Goal: Information Seeking & Learning: Learn about a topic

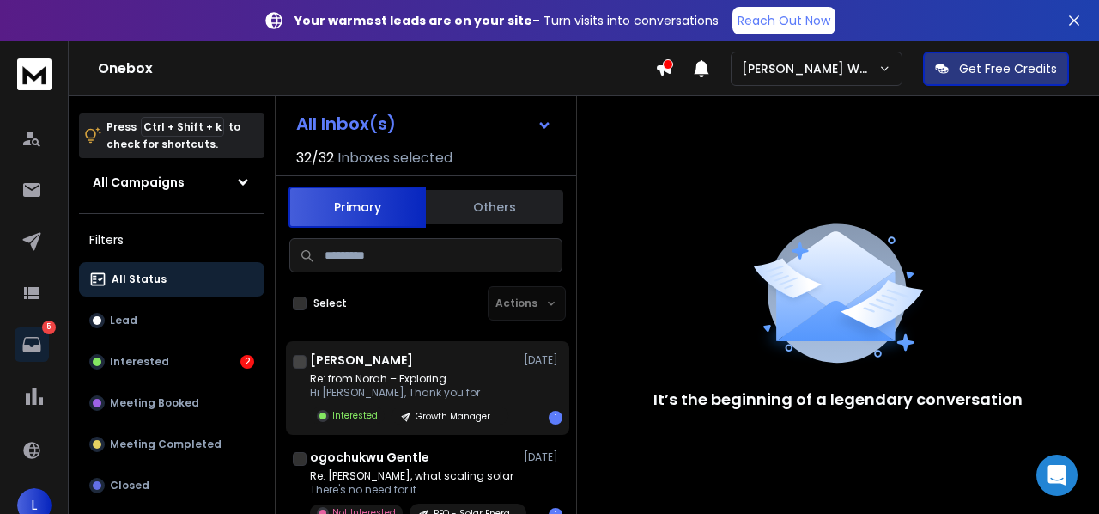
click at [433, 363] on div "[PERSON_NAME] [DATE]" at bounding box center [436, 359] width 253 height 17
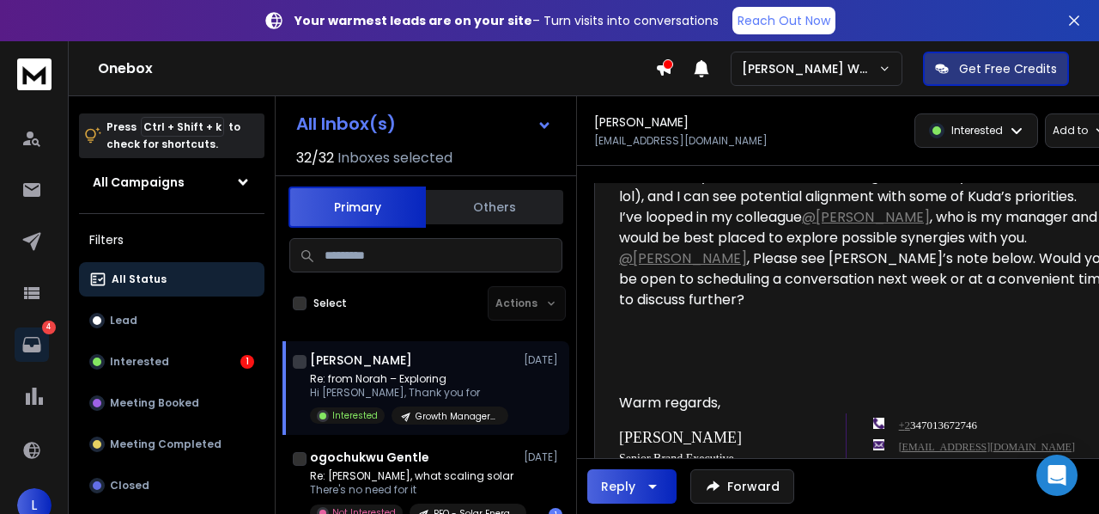
scroll to position [172, 0]
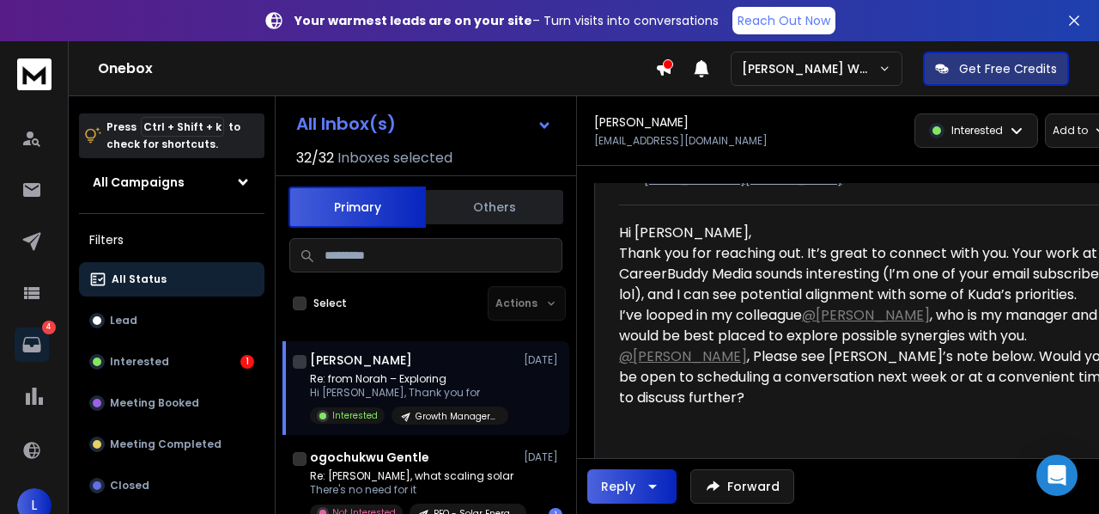
click at [1074, 20] on icon at bounding box center [1074, 20] width 10 height 10
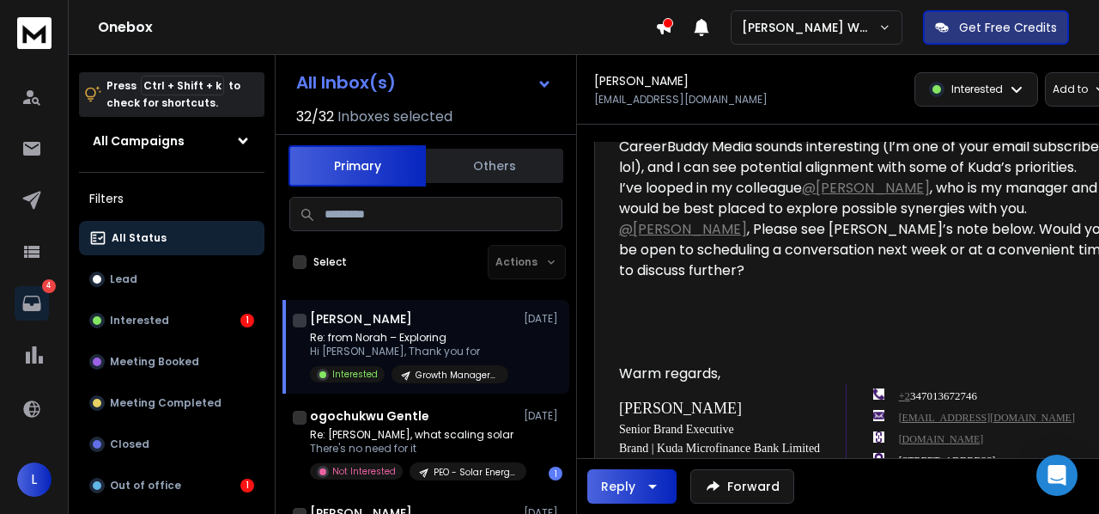
scroll to position [0, 0]
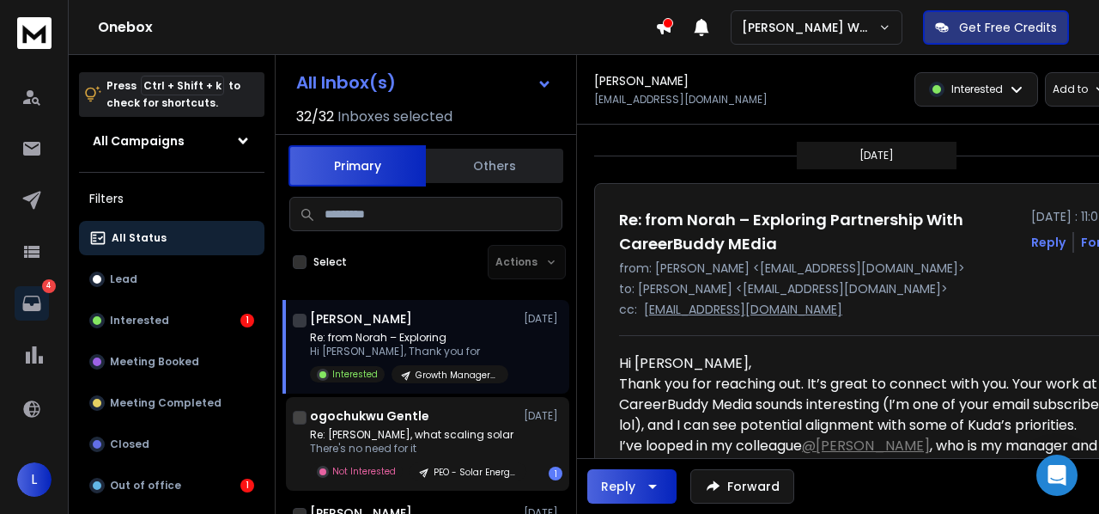
click at [486, 422] on div "ogochukwu Gentle [DATE]" at bounding box center [436, 415] width 253 height 17
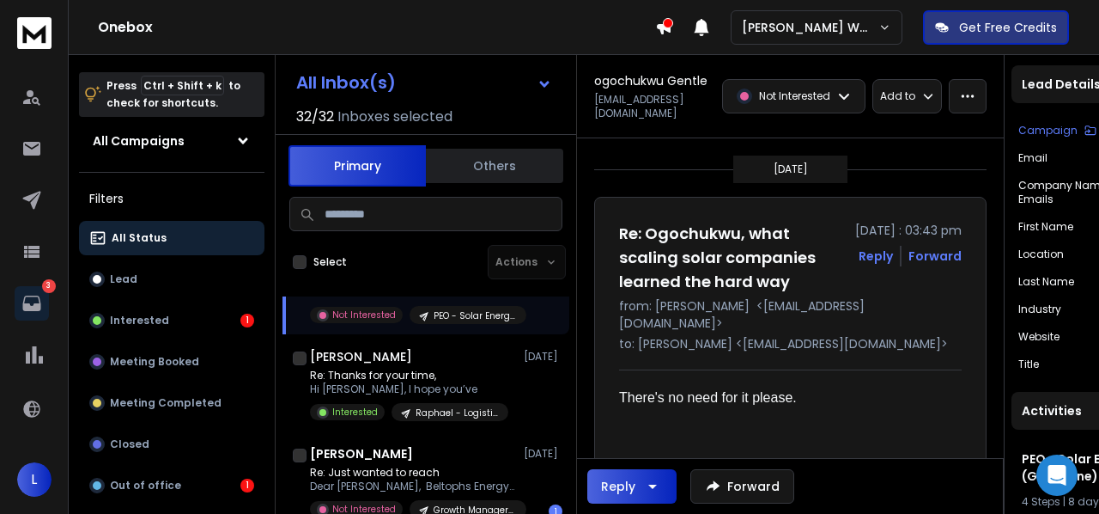
scroll to position [172, 0]
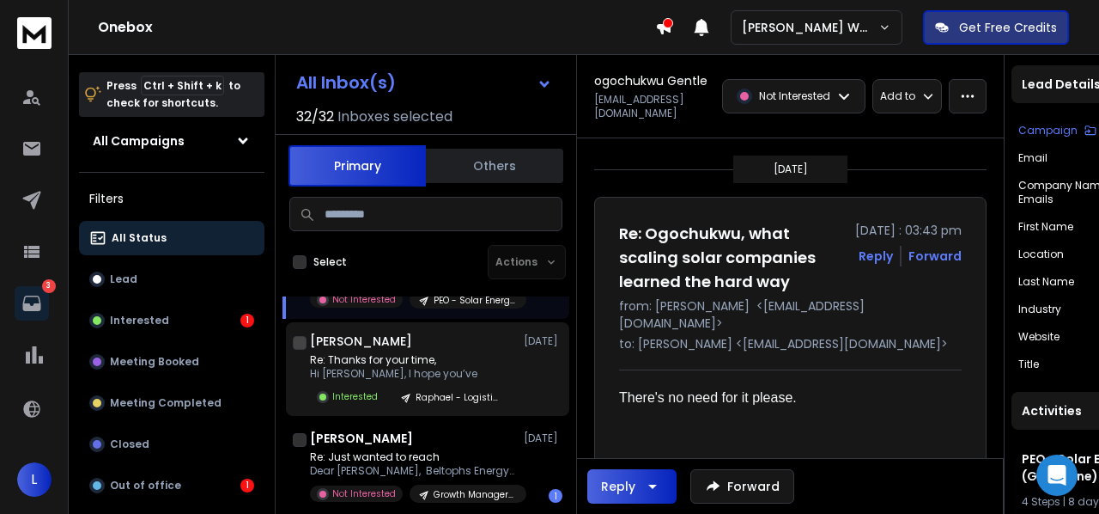
click at [476, 363] on p "Re: Thanks for your time," at bounding box center [409, 360] width 198 height 14
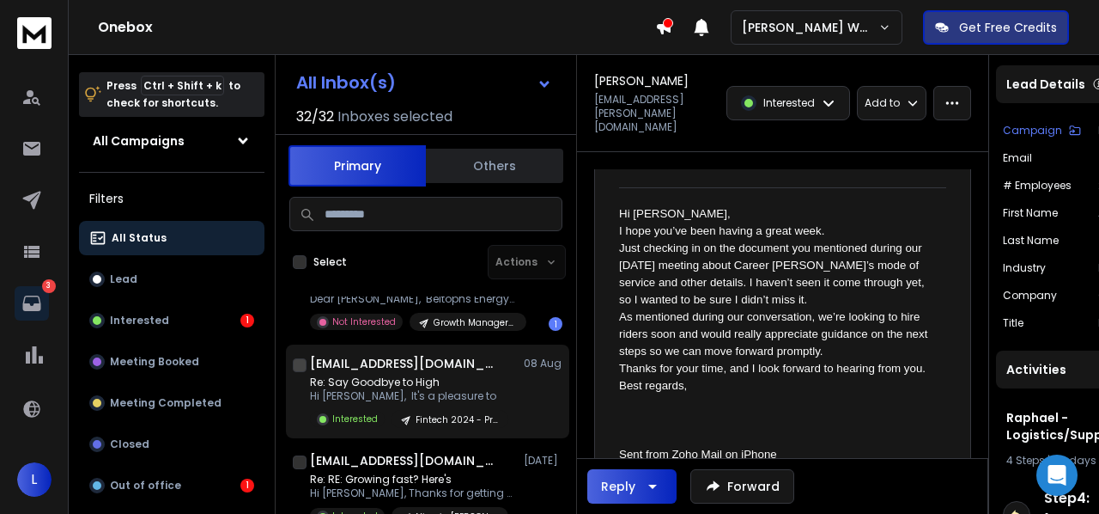
scroll to position [258, 0]
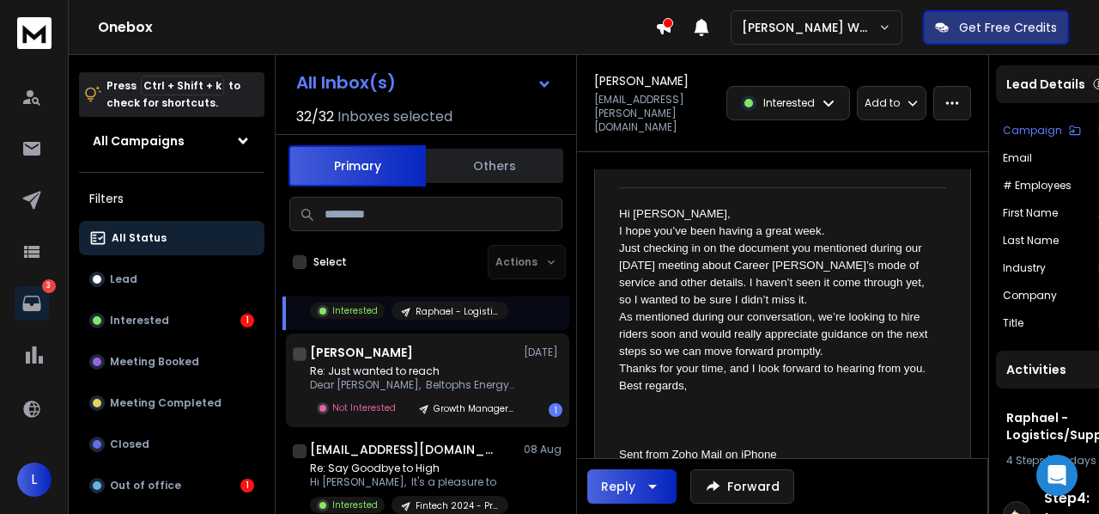
click at [522, 361] on div "[PERSON_NAME] [DATE] Re: Just wanted to reach Dear [PERSON_NAME], Beltophs Ener…" at bounding box center [436, 380] width 253 height 73
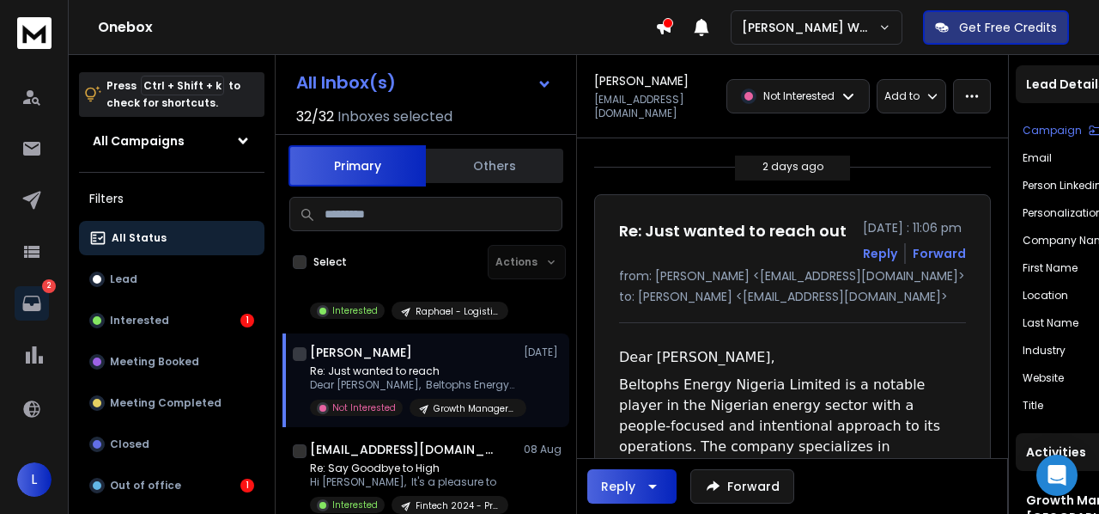
scroll to position [0, 0]
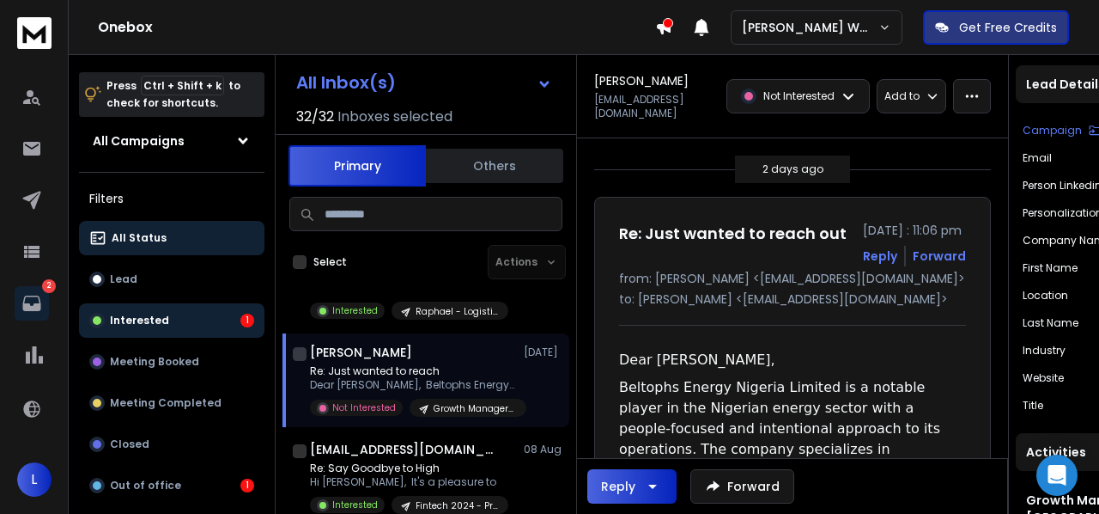
click at [204, 310] on button "Interested 1" at bounding box center [172, 320] width 186 height 34
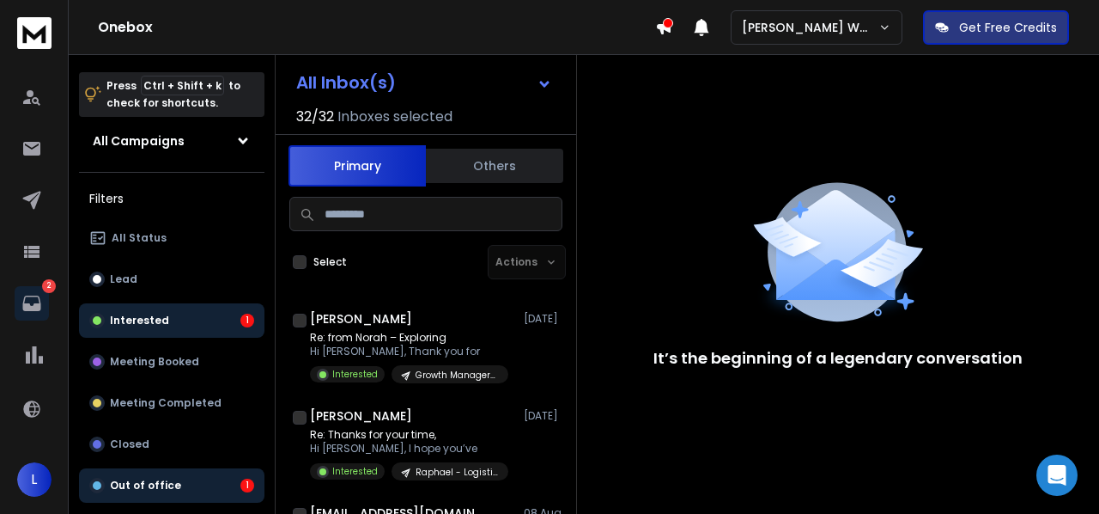
click at [167, 484] on p "Out of office" at bounding box center [145, 485] width 71 height 14
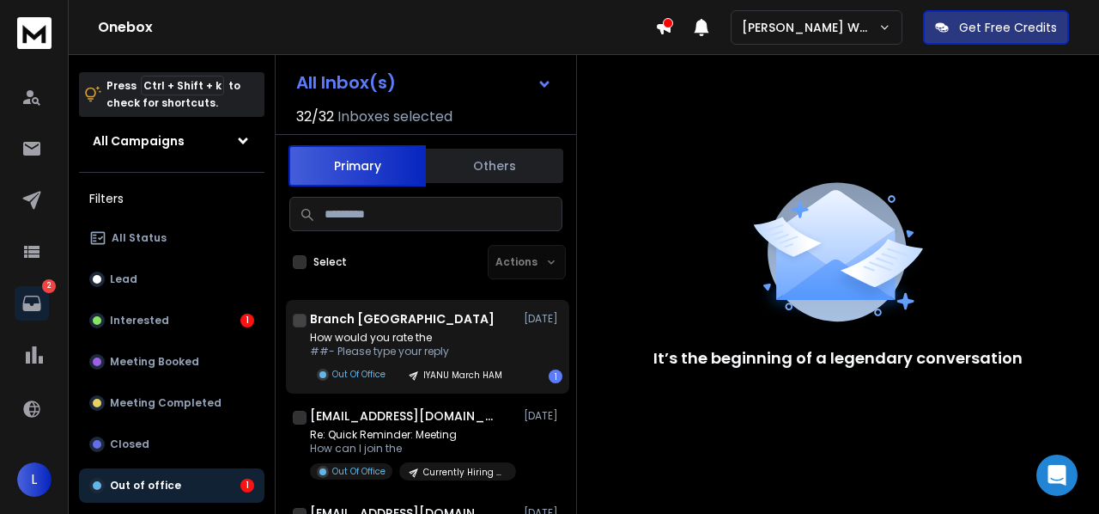
click at [480, 326] on div "Branch [GEOGRAPHIC_DATA] [DATE]" at bounding box center [436, 318] width 253 height 17
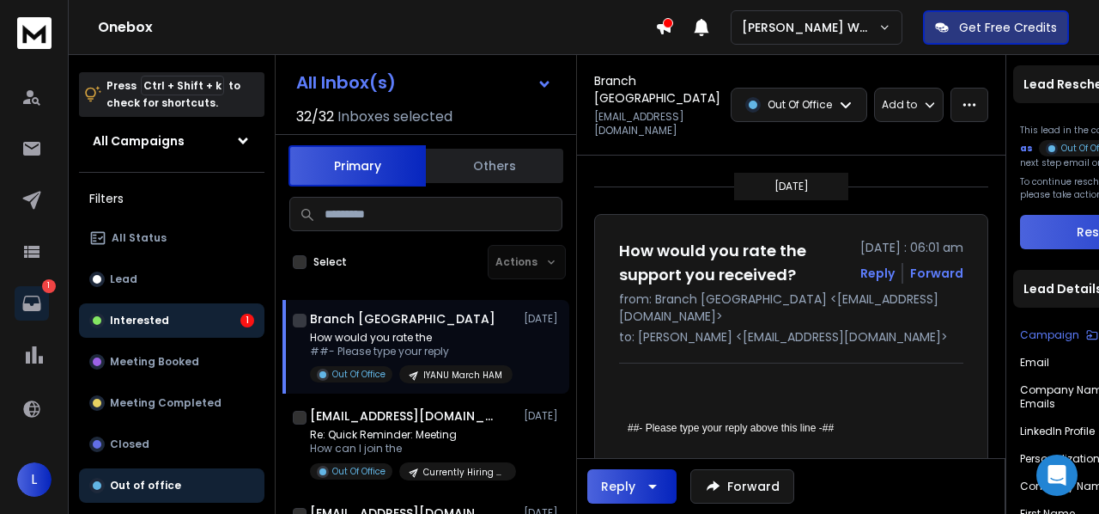
click at [210, 324] on button "Interested 1" at bounding box center [172, 320] width 186 height 34
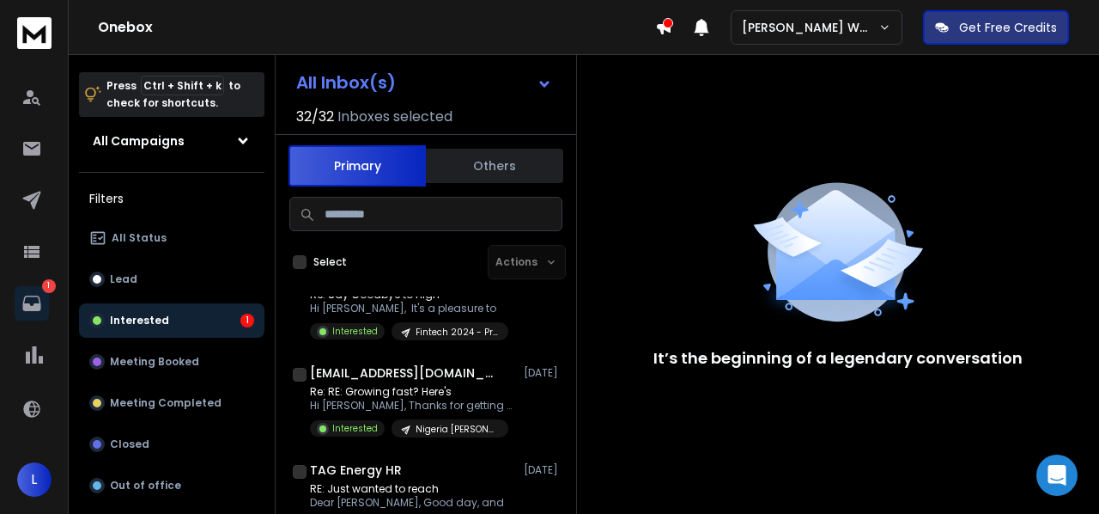
scroll to position [258, 0]
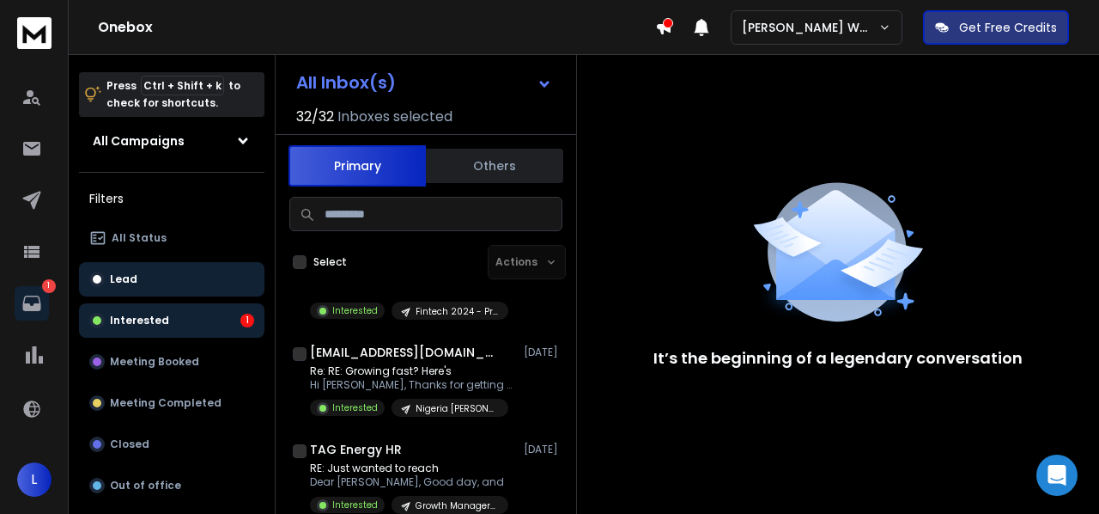
click at [178, 277] on button "Lead" at bounding box center [172, 279] width 186 height 34
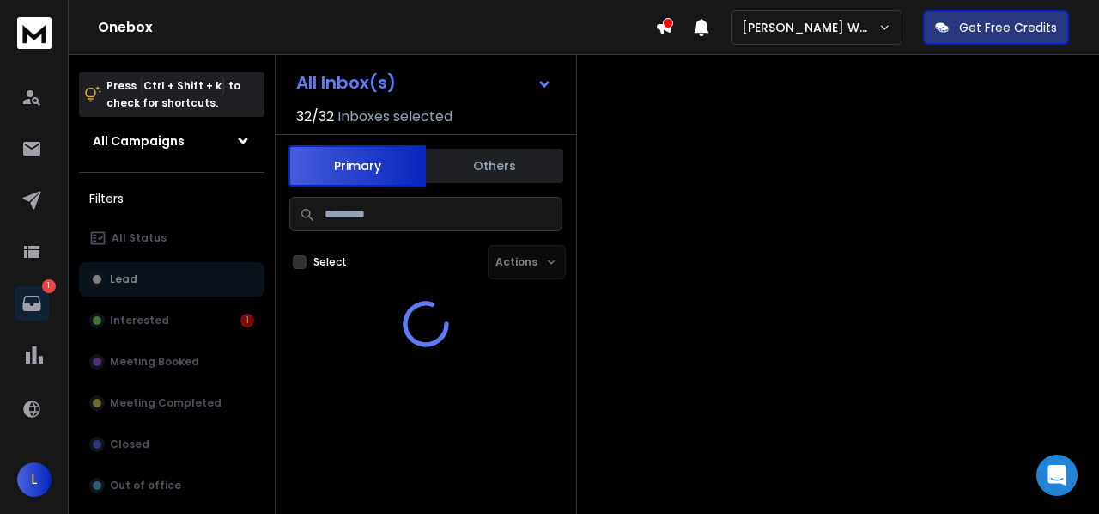
scroll to position [0, 0]
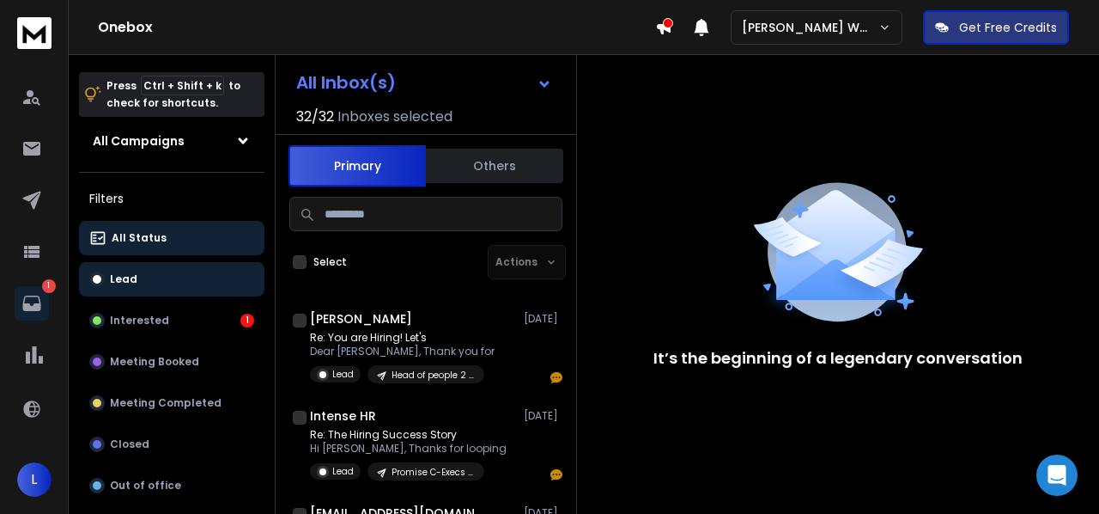
click at [148, 234] on p "All Status" at bounding box center [139, 238] width 55 height 14
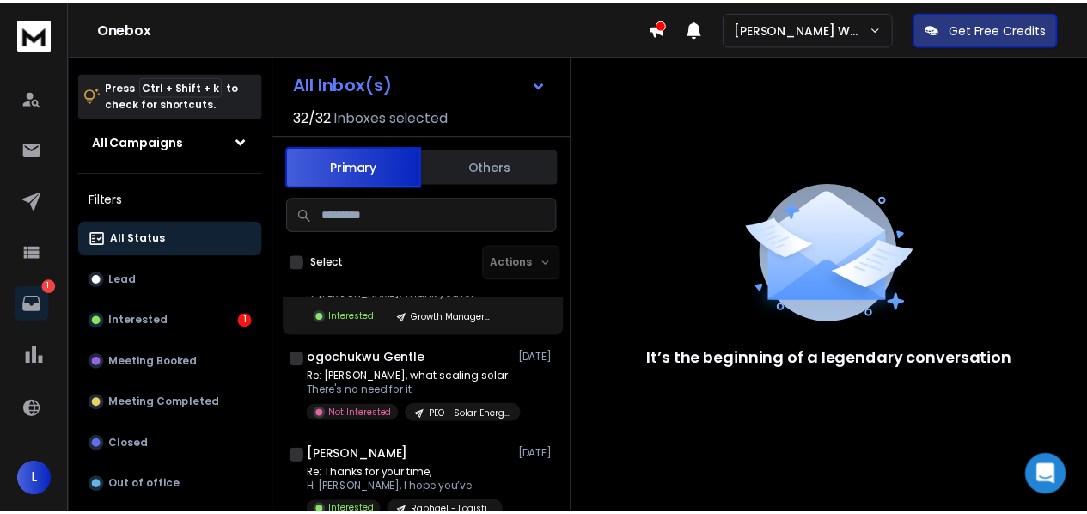
scroll to position [86, 0]
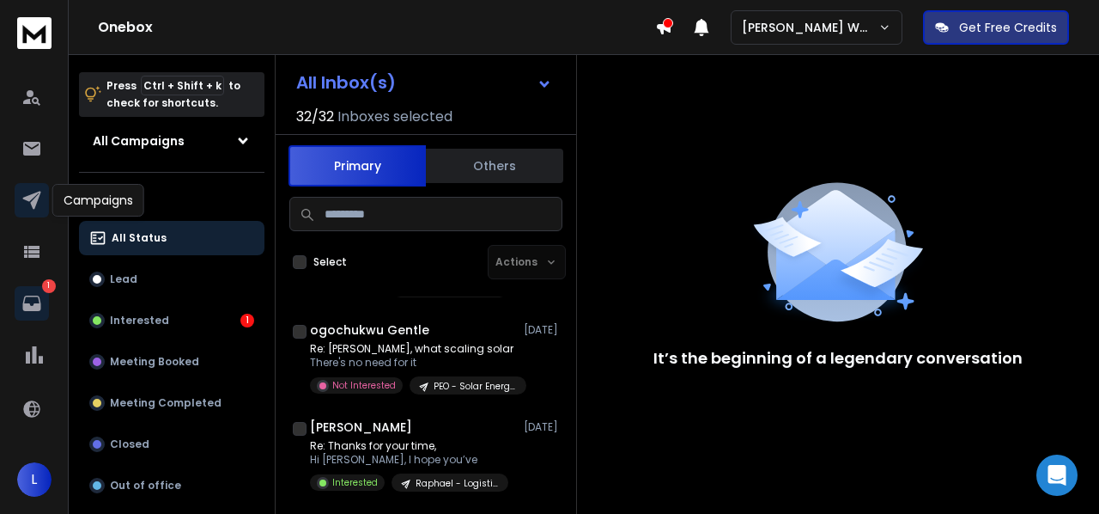
click at [36, 200] on icon at bounding box center [31, 200] width 18 height 18
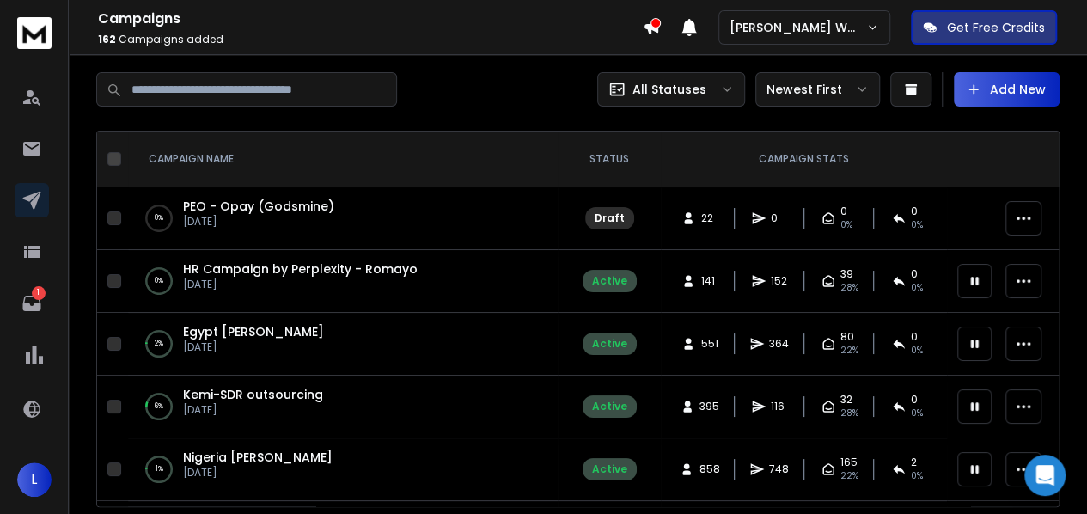
scroll to position [86, 0]
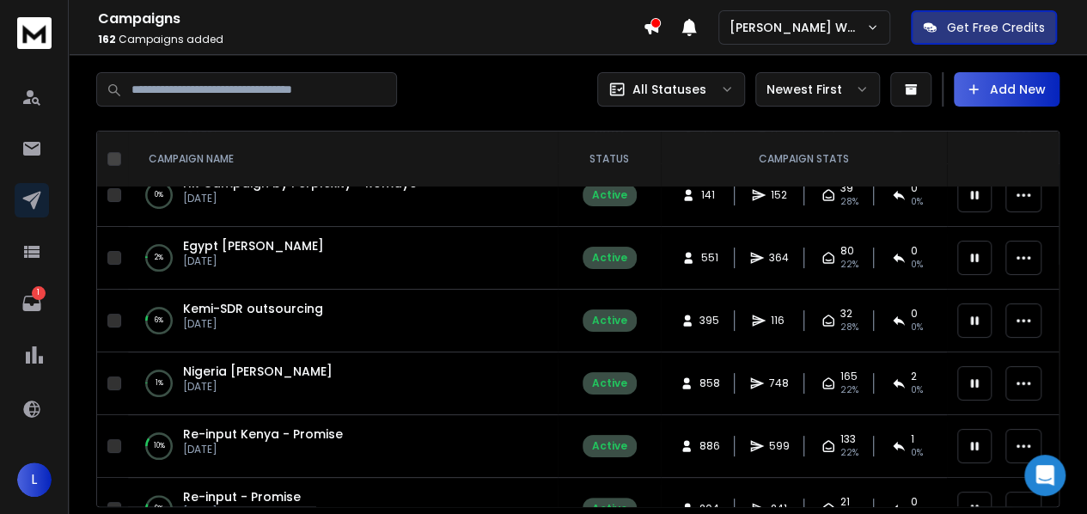
click at [371, 337] on div "6 % Kemi-SDR outsourcing [DATE]" at bounding box center [342, 320] width 395 height 41
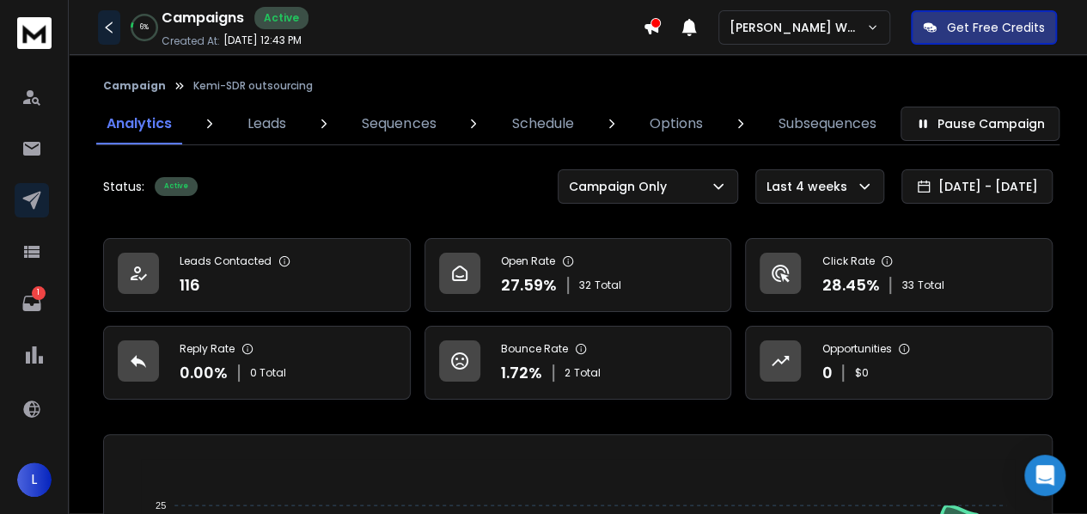
click at [105, 25] on icon at bounding box center [108, 27] width 15 height 15
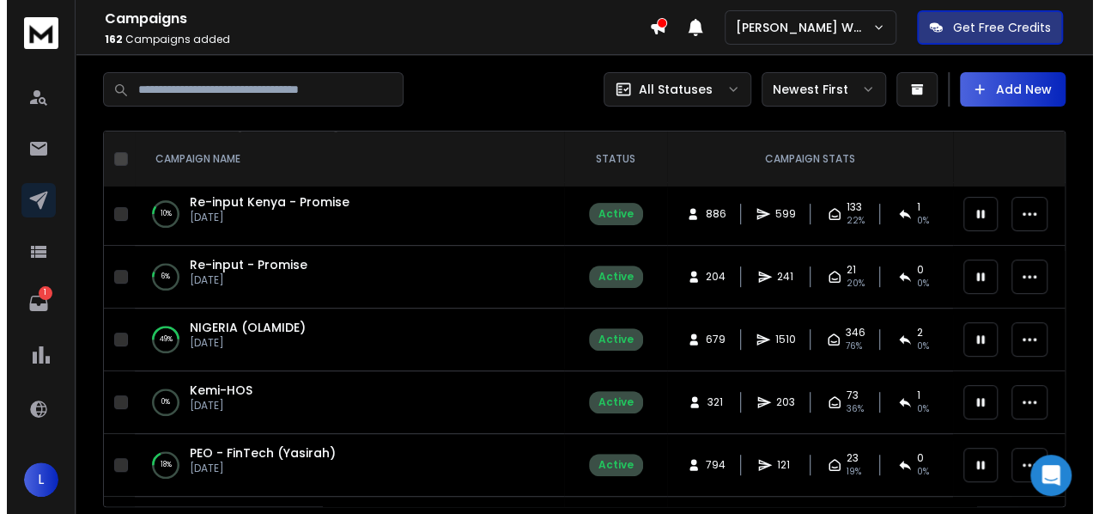
scroll to position [344, 0]
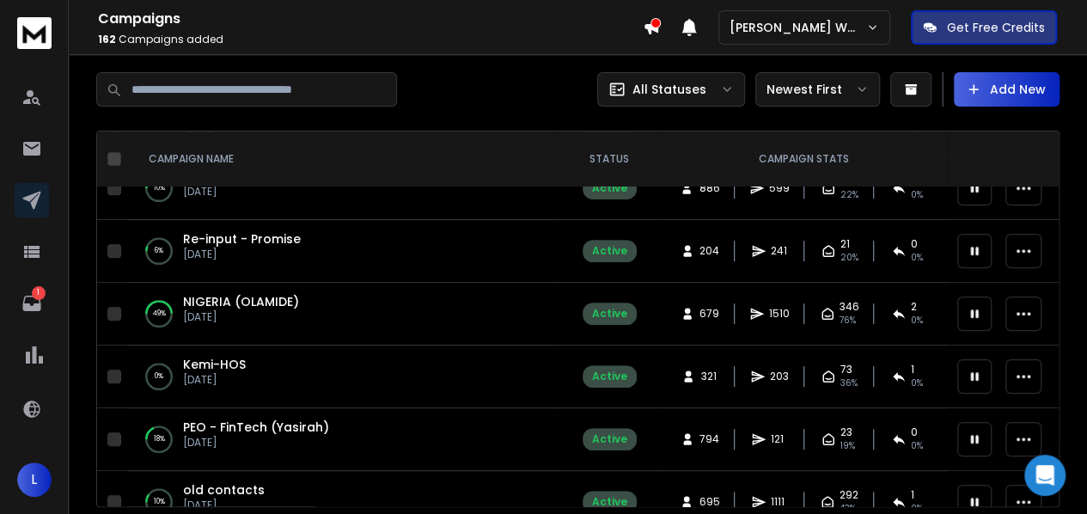
click at [294, 293] on span "NIGERIA (OLAMIDE)" at bounding box center [241, 301] width 116 height 17
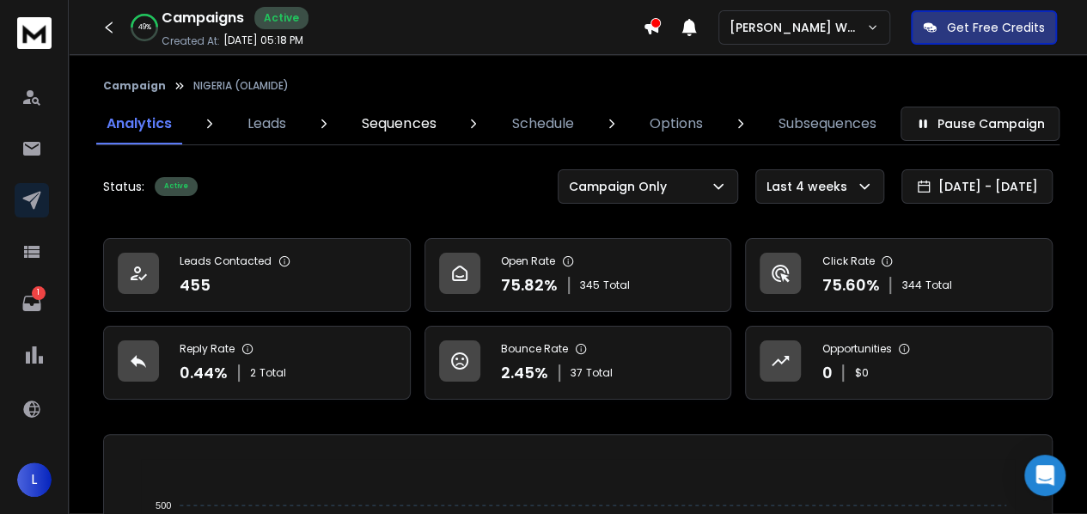
click at [418, 121] on p "Sequences" at bounding box center [399, 123] width 74 height 21
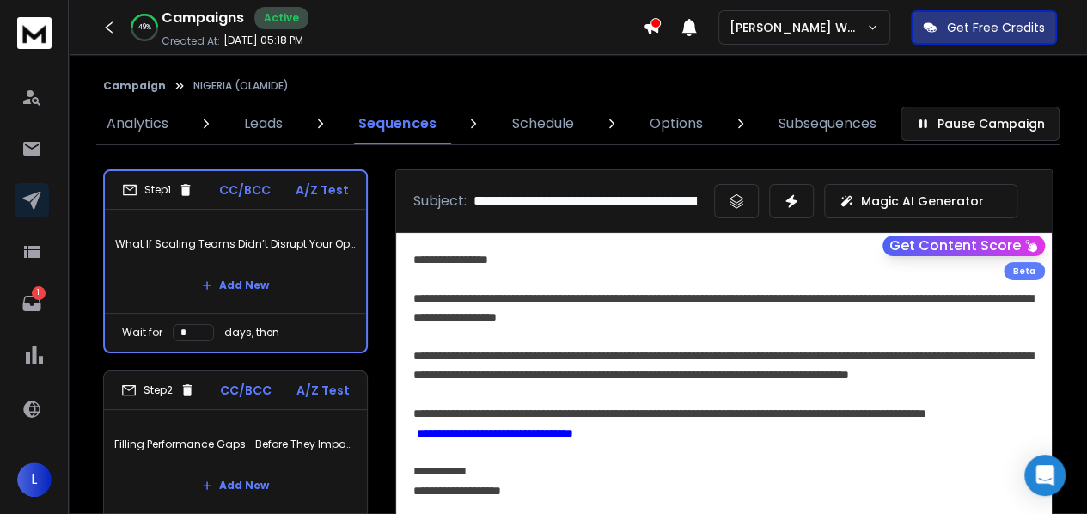
click at [268, 455] on p "Filling Performance Gaps—Before They Impact Your Clients" at bounding box center [235, 444] width 242 height 48
type input "**********"
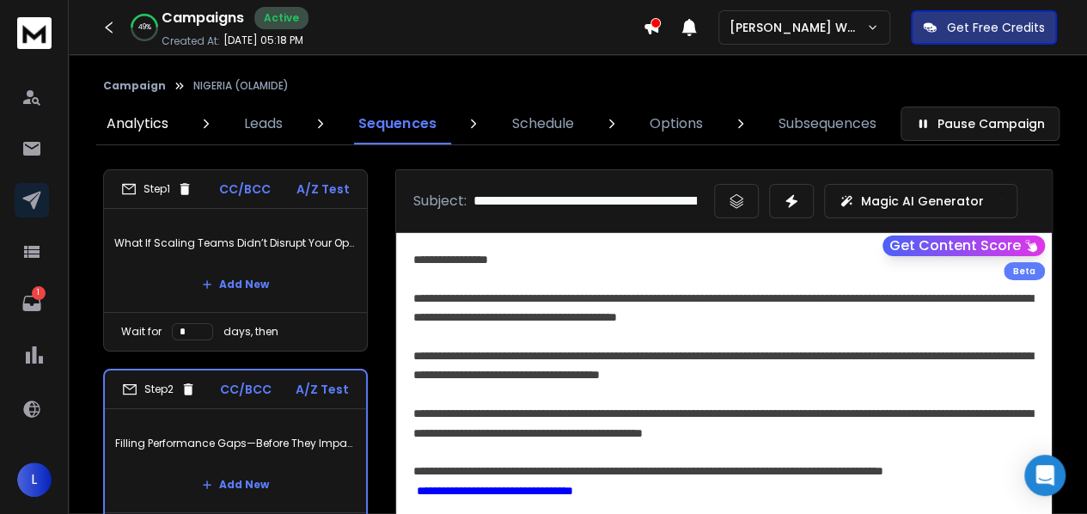
click at [152, 125] on p "Analytics" at bounding box center [138, 123] width 62 height 21
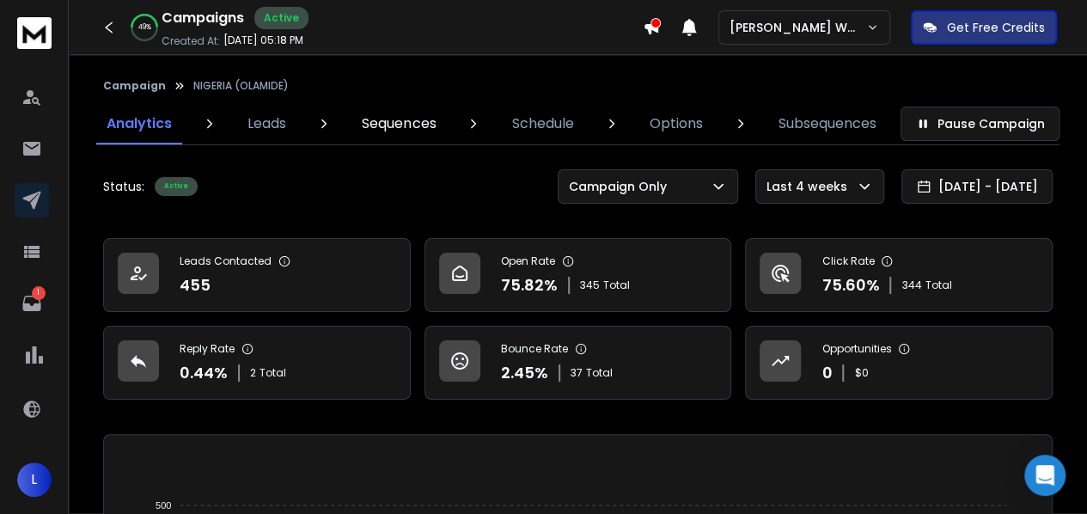
click at [425, 127] on p "Sequences" at bounding box center [399, 123] width 74 height 21
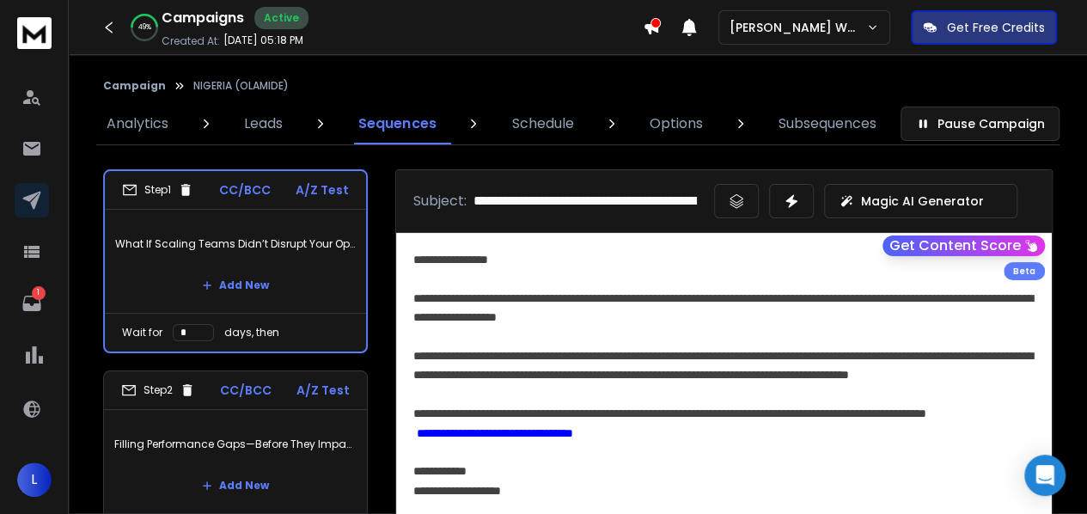
scroll to position [86, 0]
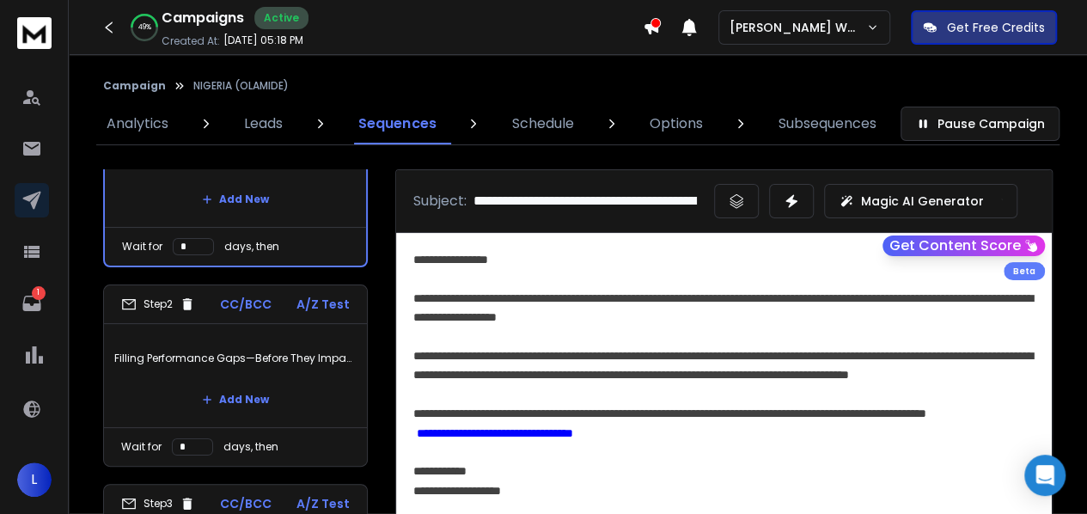
click at [307, 363] on p "Filling Performance Gaps—Before They Impact Your Clients" at bounding box center [235, 358] width 242 height 48
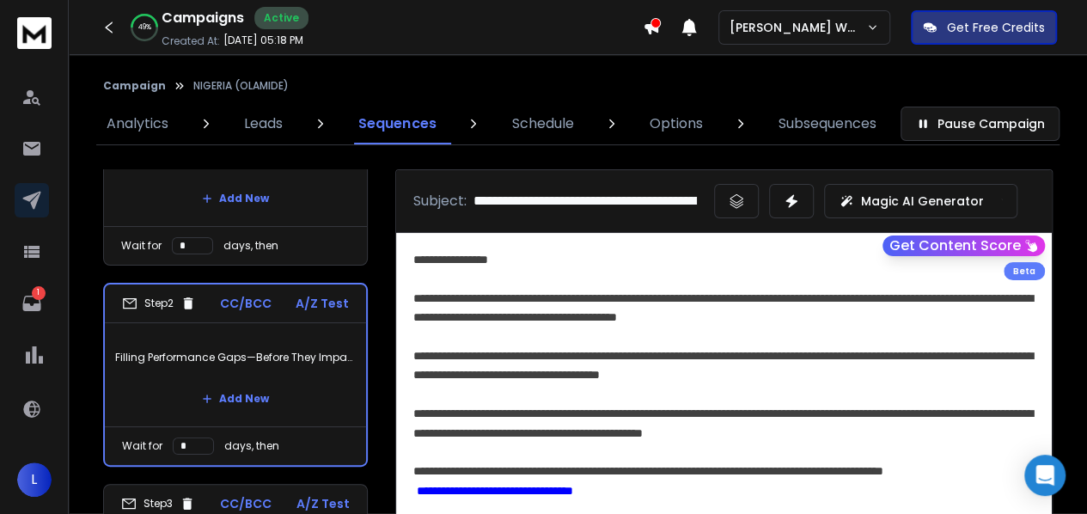
scroll to position [0, 178]
drag, startPoint x: 474, startPoint y: 197, endPoint x: 626, endPoint y: 209, distance: 152.5
click at [626, 209] on input "**********" at bounding box center [584, 201] width 223 height 21
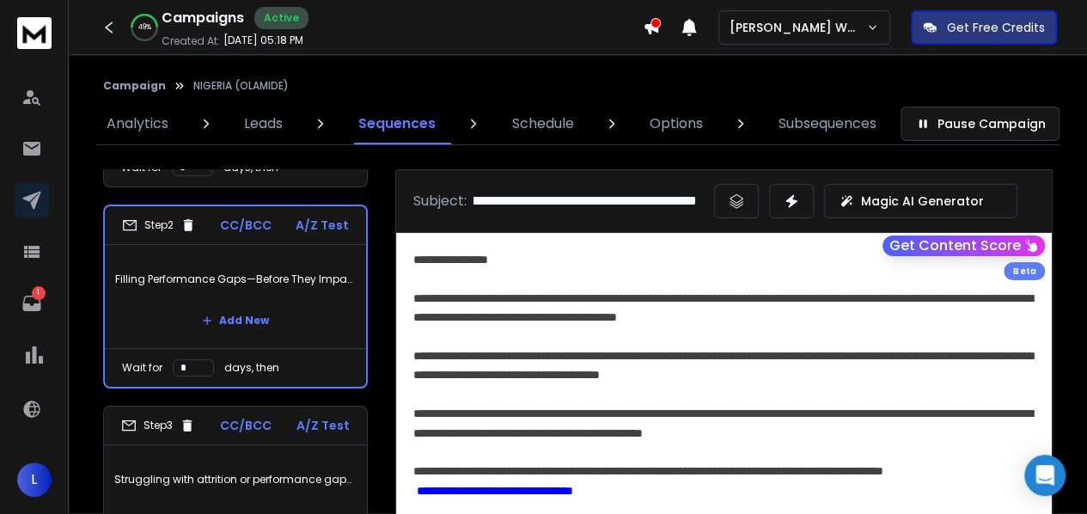
scroll to position [258, 0]
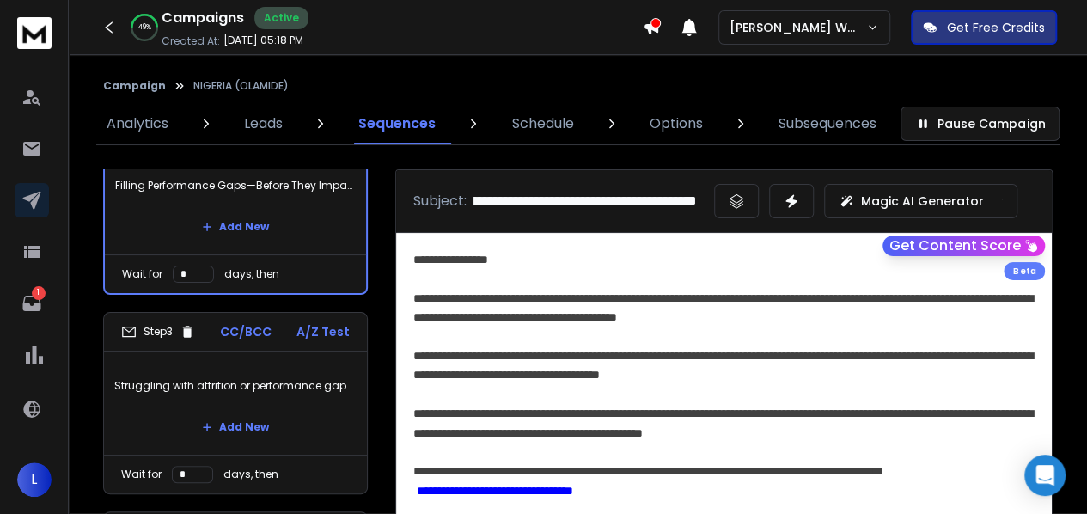
click at [287, 399] on p "Struggling with attrition or performance gaps? Here's a fix." at bounding box center [235, 386] width 242 height 48
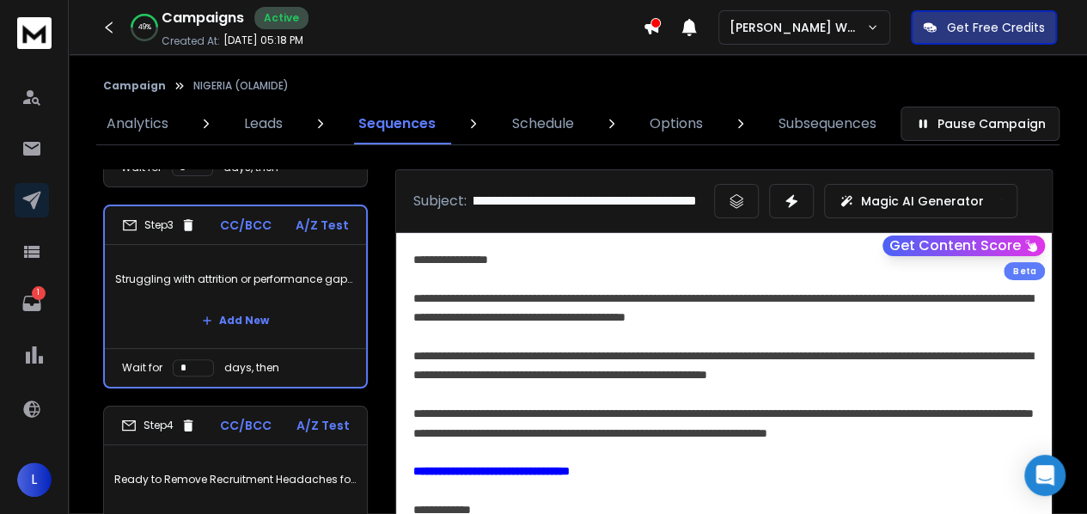
scroll to position [380, 0]
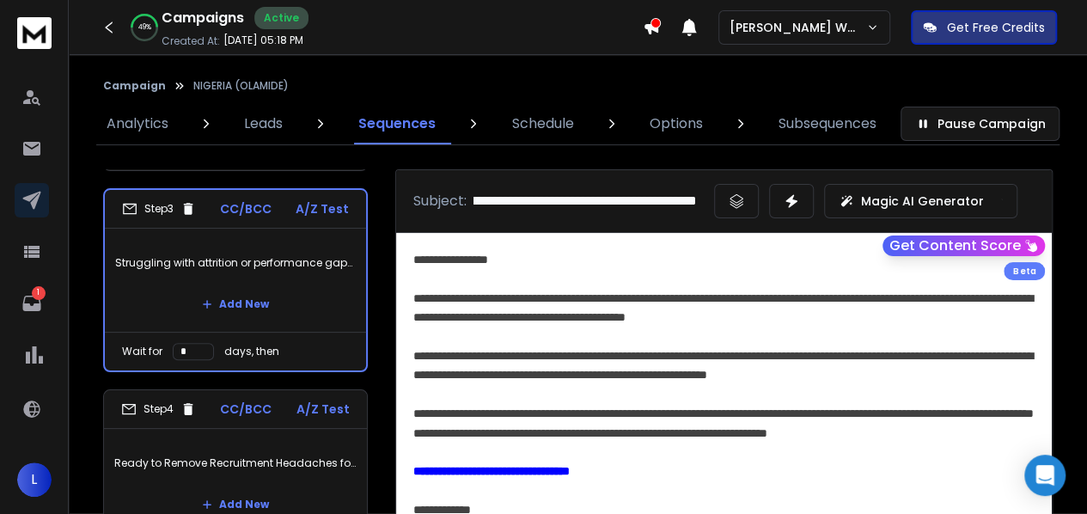
click at [303, 470] on p "Ready to Remove Recruitment Headaches for Good?" at bounding box center [235, 463] width 242 height 48
type input "**********"
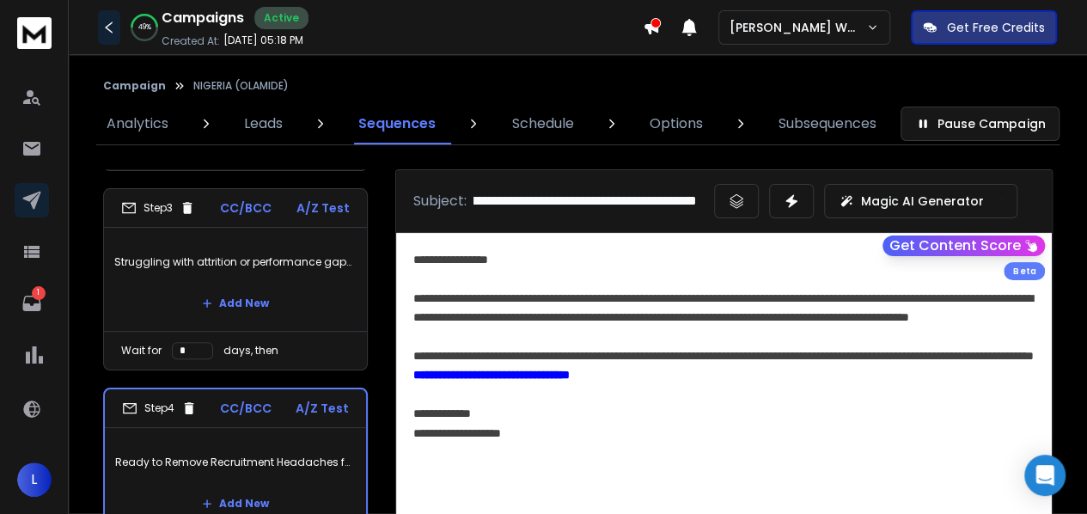
scroll to position [0, 0]
click at [112, 26] on icon at bounding box center [108, 27] width 15 height 15
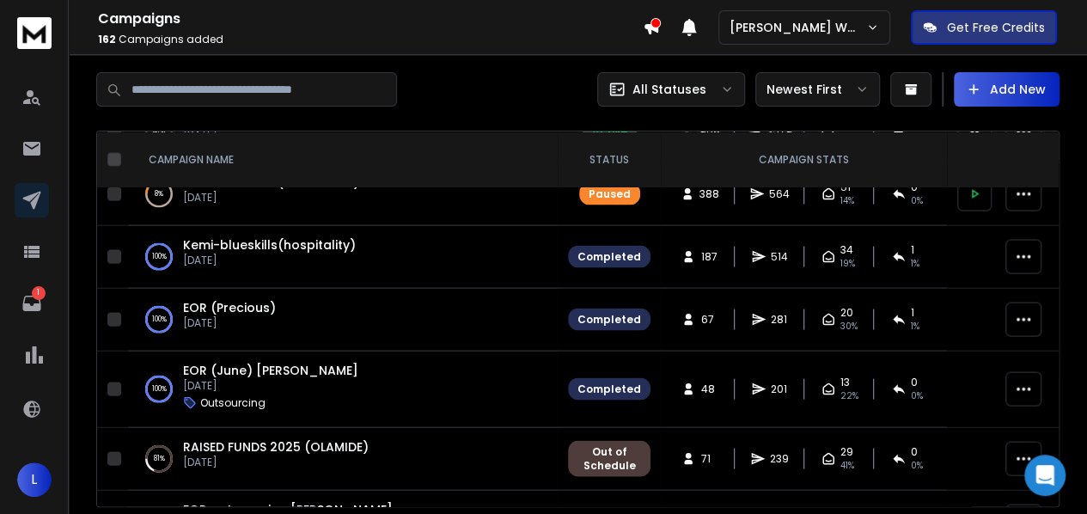
scroll to position [1804, 0]
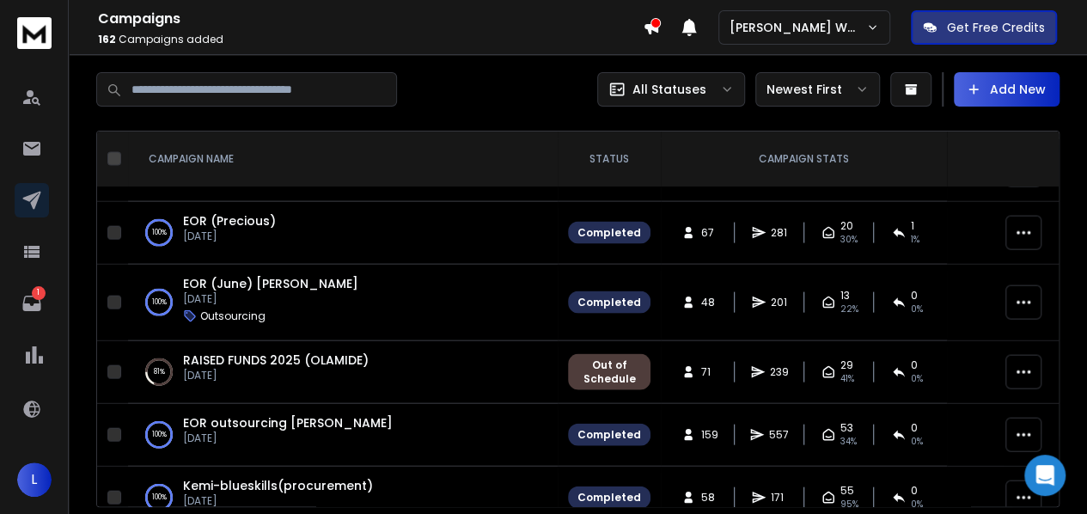
click at [356, 353] on span "RAISED FUNDS 2025 (OLAMIDE)" at bounding box center [276, 359] width 186 height 17
